Goal: Task Accomplishment & Management: Use online tool/utility

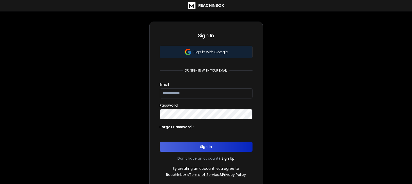
type input "**********"
click at [205, 51] on p "Sign in with Google" at bounding box center [211, 51] width 35 height 5
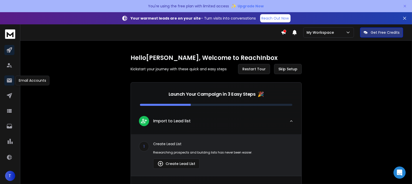
click at [9, 82] on icon at bounding box center [9, 80] width 5 height 4
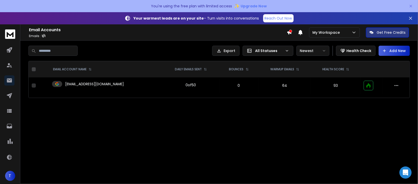
click at [316, 87] on td "93" at bounding box center [336, 85] width 50 height 16
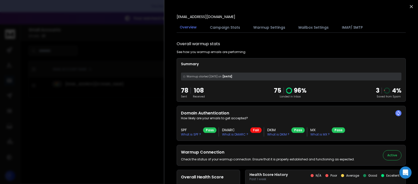
click at [410, 6] on icon "button" at bounding box center [411, 6] width 5 height 5
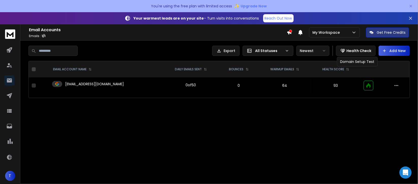
click at [254, 152] on div "You're using the free plan with limited access ✨ Upgrade Now Your warmest leads…" at bounding box center [209, 92] width 418 height 184
